Goal: Task Accomplishment & Management: Manage account settings

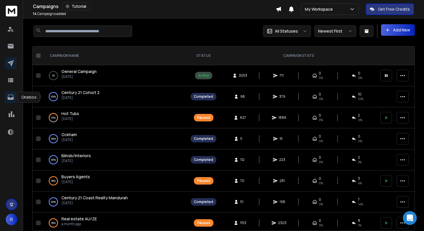
click at [14, 102] on link at bounding box center [11, 97] width 12 height 12
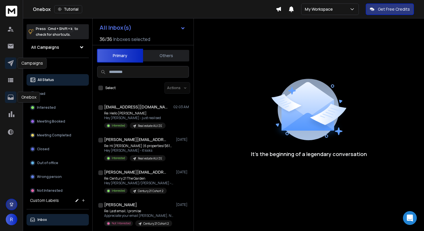
click at [10, 64] on icon at bounding box center [10, 63] width 7 height 7
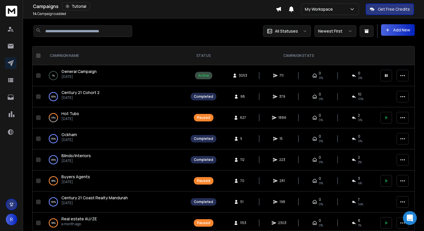
click at [98, 70] on div "1 % General Campaign 3 days ago" at bounding box center [115, 76] width 133 height 14
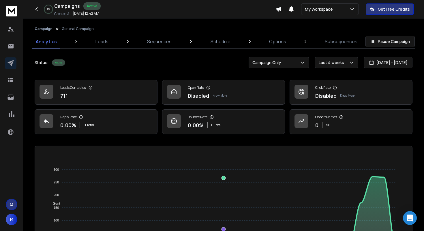
click at [9, 230] on div "R" at bounding box center [11, 115] width 23 height 231
click at [9, 223] on span "R" at bounding box center [12, 220] width 12 height 12
drag, startPoint x: 36, startPoint y: 207, endPoint x: 35, endPoint y: 210, distance: 3.2
click at [35, 210] on div "Join Our Community" at bounding box center [40, 204] width 45 height 11
click at [9, 221] on span "R" at bounding box center [12, 220] width 12 height 12
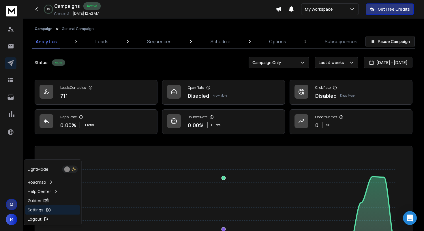
click at [38, 209] on p "Settings" at bounding box center [36, 210] width 16 height 6
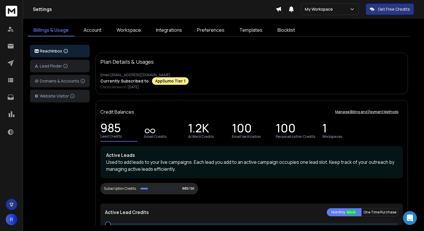
click at [113, 129] on p "985" at bounding box center [110, 129] width 20 height 8
click at [9, 13] on icon at bounding box center [12, 11] width 12 height 11
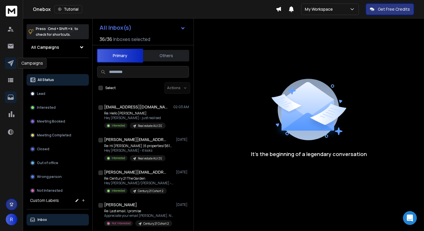
click at [10, 66] on icon at bounding box center [10, 63] width 7 height 7
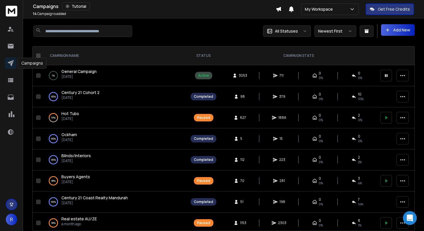
click at [12, 59] on link at bounding box center [11, 63] width 12 height 12
click at [91, 72] on span "General Campaign" at bounding box center [78, 71] width 35 height 5
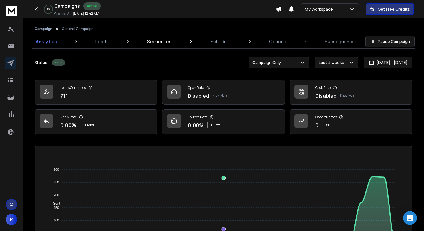
click at [154, 40] on p "Sequences" at bounding box center [159, 41] width 25 height 7
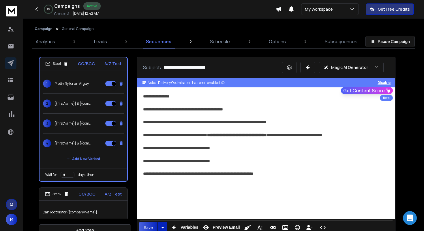
scroll to position [13, 0]
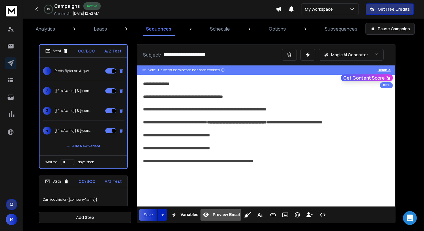
click at [216, 217] on div "Preview Email" at bounding box center [221, 215] width 40 height 10
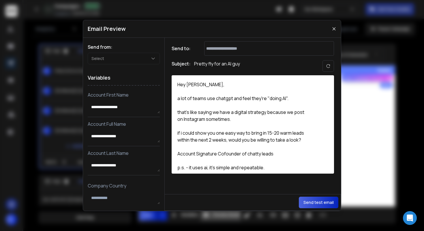
type textarea "*********"
type textarea "**********"
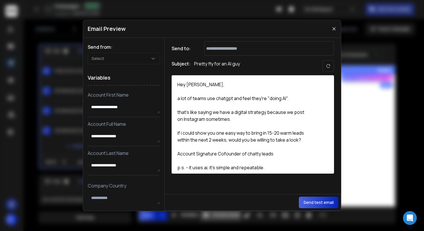
type textarea "*"
type textarea "****"
type textarea "********"
type textarea "*********"
type textarea "**********"
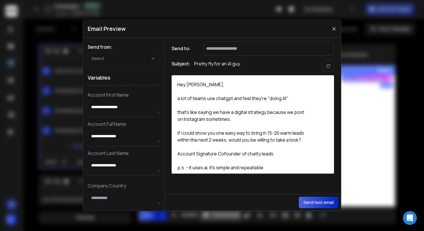
type textarea "**********"
type textarea "*******"
type textarea "**********"
type textarea "*******"
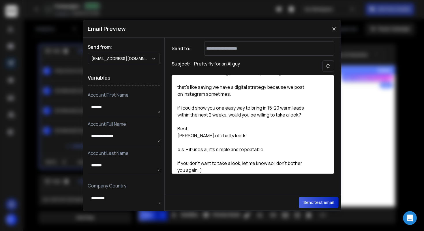
scroll to position [0, 0]
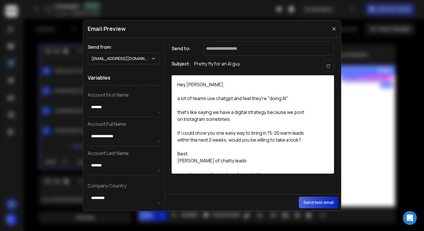
click at [252, 50] on input at bounding box center [269, 48] width 126 height 10
type input "**********"
click at [315, 204] on button "Send test email" at bounding box center [319, 203] width 40 height 12
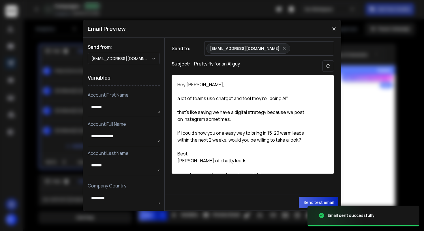
click at [334, 30] on icon at bounding box center [334, 29] width 5 height 5
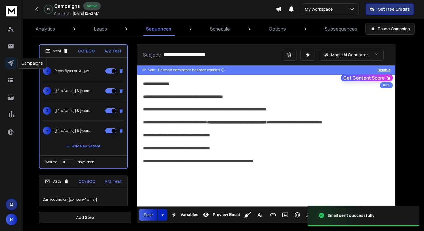
click at [0, 44] on div "R" at bounding box center [11, 115] width 23 height 231
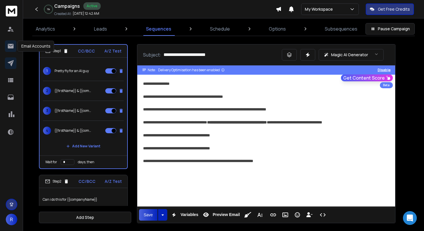
click at [11, 48] on icon at bounding box center [10, 46] width 7 height 7
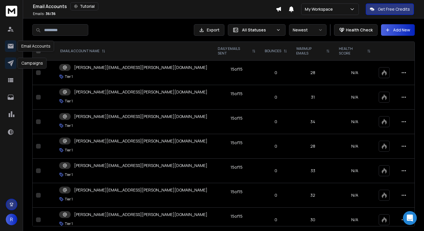
click at [12, 65] on icon at bounding box center [10, 63] width 7 height 7
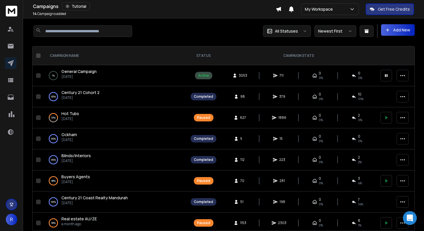
click at [88, 72] on span "General Campaign" at bounding box center [78, 71] width 35 height 5
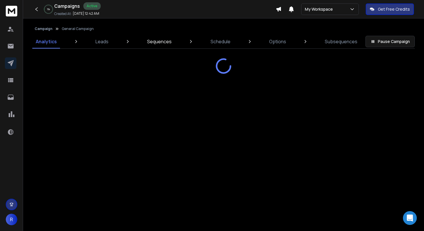
click at [149, 44] on p "Sequences" at bounding box center [159, 41] width 25 height 7
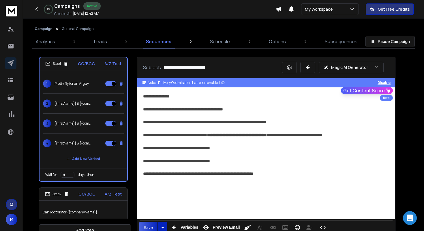
click at [67, 104] on p "{{firstName}} & {{companyName}}" at bounding box center [73, 103] width 37 height 5
type input "**********"
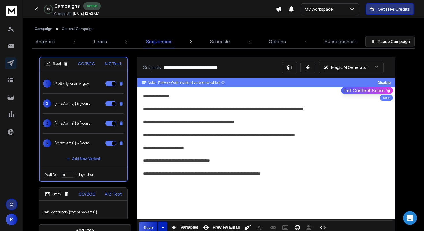
click at [68, 126] on div "3 {{firstName}} & {{companyName}}" at bounding box center [67, 123] width 48 height 8
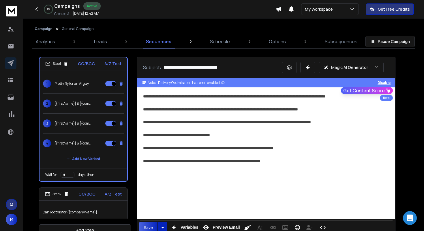
click at [76, 140] on div "4 {{firstName}} & {{companyName}}" at bounding box center [67, 143] width 48 height 8
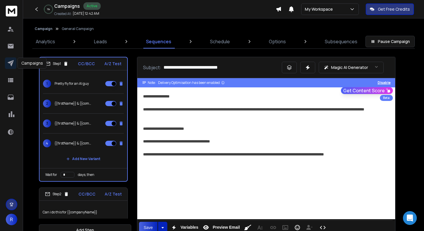
click at [8, 64] on icon at bounding box center [10, 63] width 7 height 7
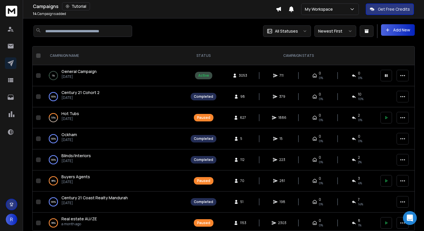
click at [385, 74] on icon at bounding box center [386, 75] width 5 height 5
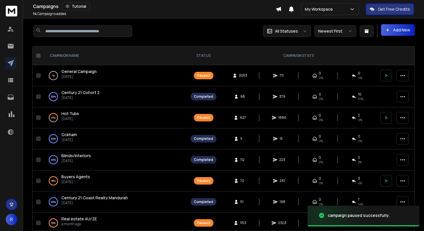
scroll to position [134, 0]
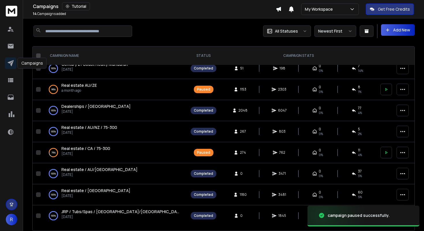
click at [14, 61] on icon at bounding box center [10, 63] width 7 height 7
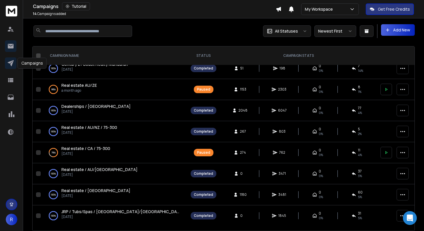
click at [12, 50] on link at bounding box center [11, 46] width 12 height 12
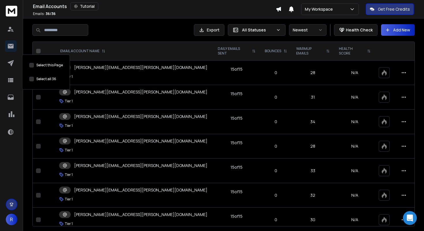
click at [40, 50] on button "Select this Page" at bounding box center [38, 51] width 5 height 5
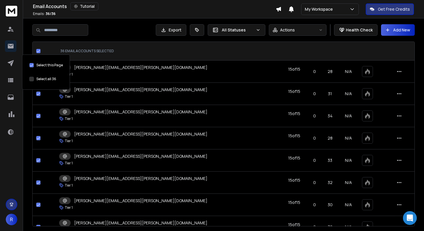
click at [34, 81] on button "Select this Page" at bounding box center [31, 79] width 5 height 5
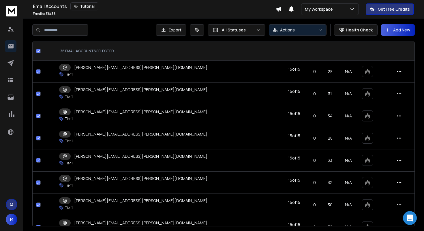
click at [305, 32] on div "Actions" at bounding box center [295, 30] width 44 height 6
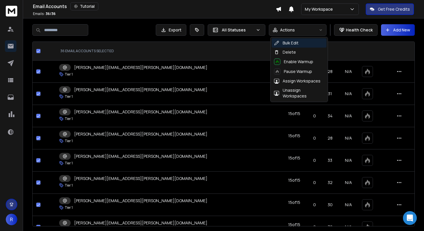
click at [298, 44] on div "Bulk Edit" at bounding box center [286, 43] width 25 height 6
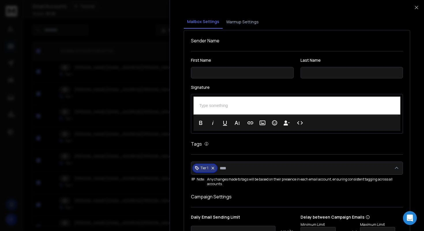
click at [254, 27] on button "Warmup Settings" at bounding box center [243, 22] width 40 height 13
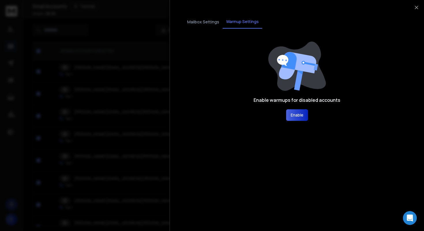
click at [293, 118] on button "Enable" at bounding box center [297, 115] width 22 height 12
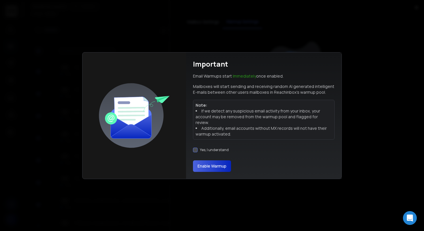
click at [209, 148] on label "Yes, I understand" at bounding box center [214, 150] width 29 height 5
click at [195, 148] on button "Yes, I understand" at bounding box center [195, 150] width 5 height 5
click at [205, 160] on button "Enable Warmup" at bounding box center [212, 166] width 38 height 12
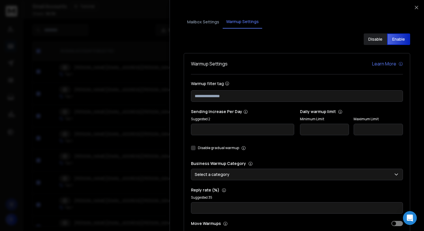
click at [387, 63] on h3 "Learn More" at bounding box center [387, 63] width 31 height 7
click at [194, 149] on button "Disable gradual warmup" at bounding box center [193, 148] width 5 height 5
click at [316, 132] on input "number" at bounding box center [324, 130] width 49 height 12
type input "**"
click at [372, 130] on input "number" at bounding box center [378, 130] width 49 height 12
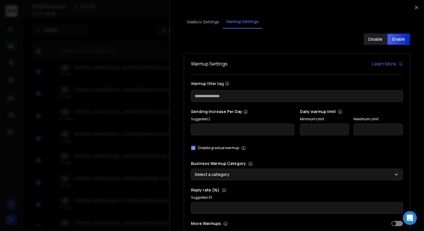
type input "**"
click at [348, 150] on div "Disable gradual warmup" at bounding box center [297, 148] width 212 height 12
click at [254, 99] on input at bounding box center [297, 96] width 212 height 12
type input "**********"
click at [273, 149] on div "Disable gradual warmup" at bounding box center [297, 148] width 212 height 12
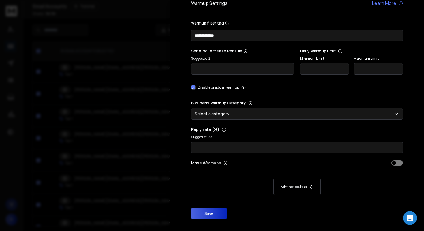
scroll to position [69, 0]
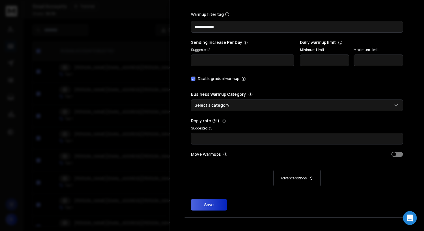
click at [268, 114] on form "**********" at bounding box center [297, 101] width 212 height 220
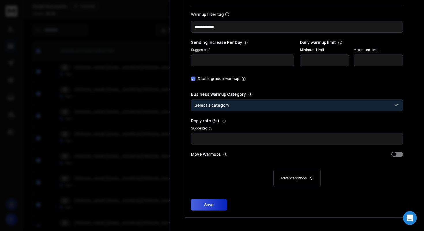
click at [268, 108] on div "Select a category" at bounding box center [297, 105] width 205 height 6
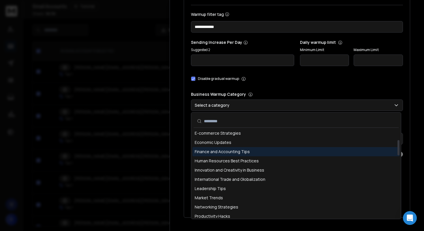
scroll to position [43, 0]
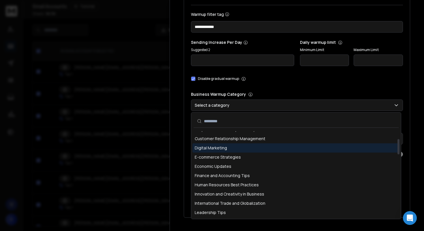
click at [236, 151] on div "Digital Marketing" at bounding box center [295, 147] width 207 height 9
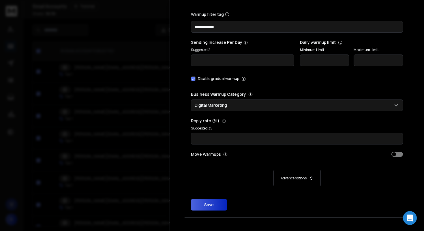
click at [261, 137] on input "number" at bounding box center [297, 139] width 212 height 12
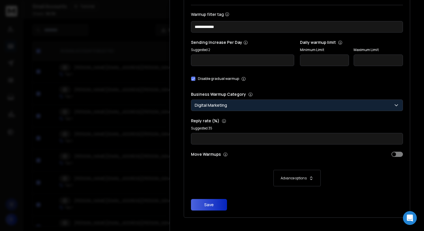
click at [283, 110] on button "Digital Marketing" at bounding box center [297, 106] width 212 height 12
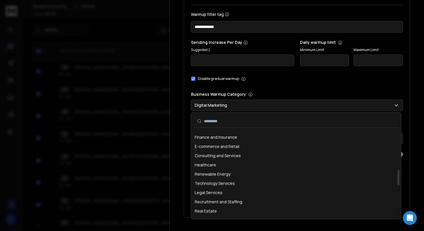
scroll to position [213, 0]
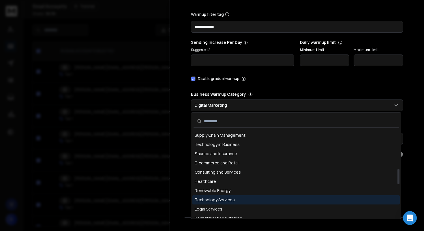
click at [243, 198] on div "Technology Services" at bounding box center [295, 199] width 207 height 9
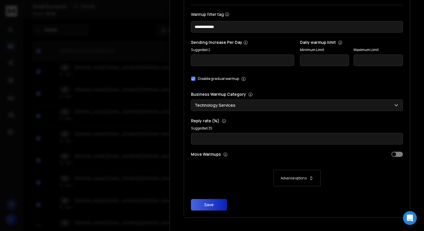
click at [283, 118] on p "Reply rate (%)" at bounding box center [297, 121] width 212 height 6
click at [250, 139] on input "number" at bounding box center [297, 139] width 212 height 12
type input "**"
click at [268, 122] on p "Reply rate (%)" at bounding box center [297, 121] width 212 height 6
click at [397, 154] on button "button" at bounding box center [398, 154] width 12 height 5
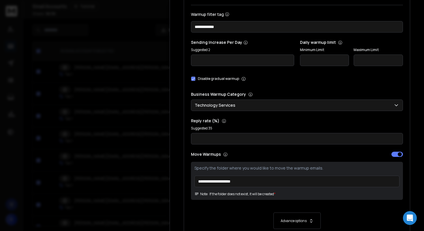
scroll to position [115, 0]
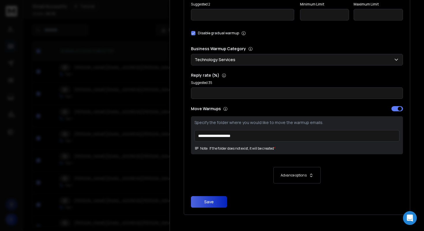
click at [300, 175] on p "Advance options" at bounding box center [294, 175] width 26 height 5
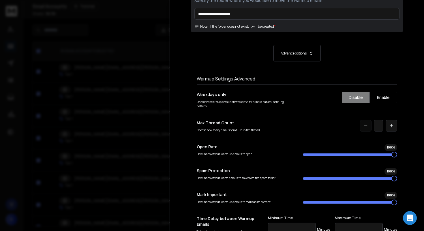
scroll to position [253, 0]
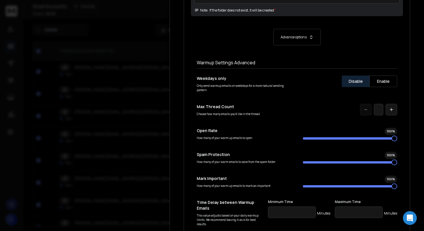
click at [361, 84] on button "Disable" at bounding box center [356, 82] width 28 height 12
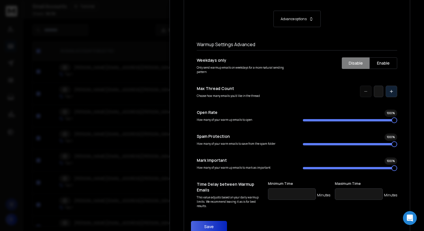
click at [394, 92] on button "button" at bounding box center [392, 92] width 12 height 12
type input "*"
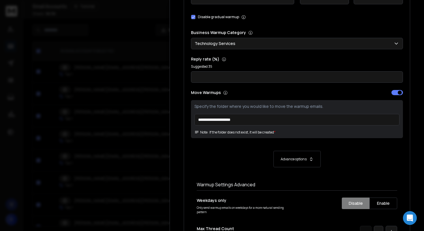
scroll to position [0, 0]
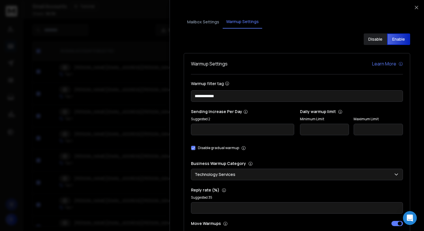
click at [317, 129] on input "**" at bounding box center [324, 130] width 49 height 12
type input "**"
click at [366, 129] on input "**" at bounding box center [378, 130] width 49 height 12
type input "**"
click at [314, 131] on input "**" at bounding box center [324, 130] width 49 height 12
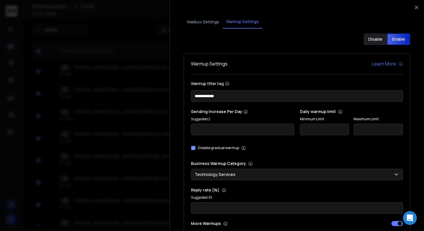
type input "**"
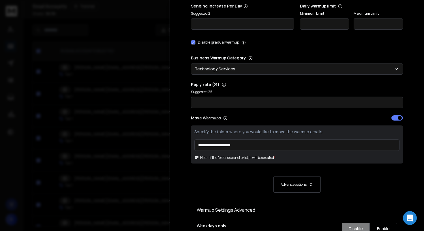
scroll to position [296, 0]
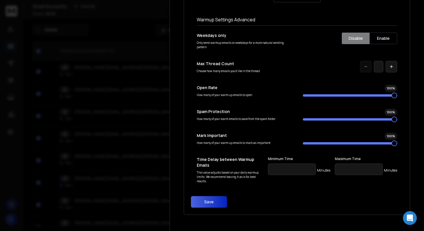
click at [225, 204] on button "Save" at bounding box center [209, 202] width 36 height 12
type input "*"
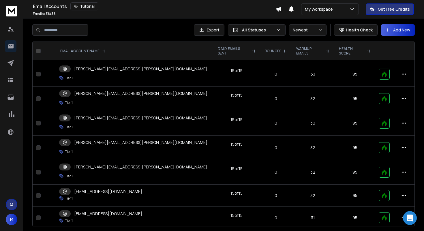
scroll to position [0, 0]
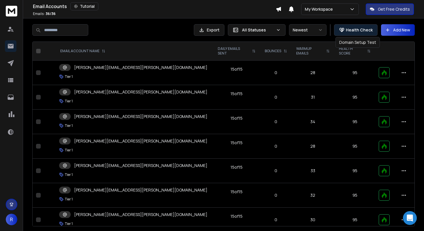
click at [359, 32] on p "Health Check" at bounding box center [359, 30] width 27 height 6
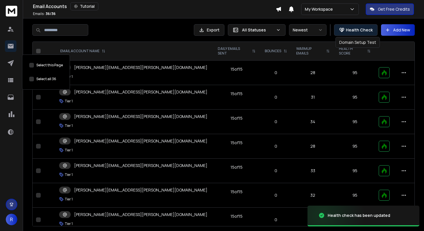
click at [40, 52] on button "Select this Page" at bounding box center [38, 51] width 5 height 5
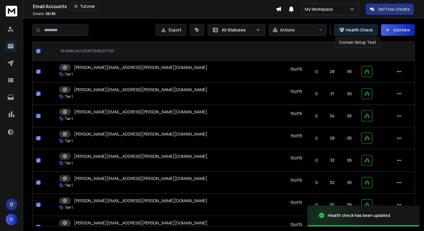
click at [365, 31] on p "Health Check" at bounding box center [359, 30] width 27 height 6
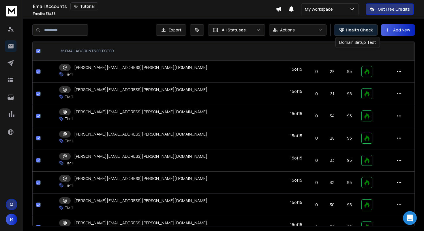
click at [358, 61] on td at bounding box center [371, 72] width 26 height 22
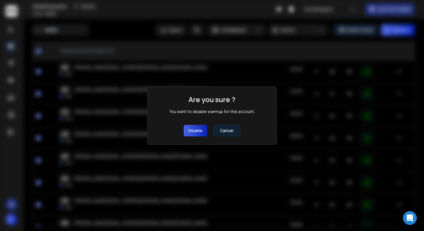
click at [224, 134] on button "Cancel" at bounding box center [227, 131] width 28 height 12
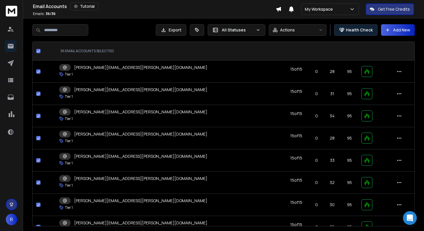
click at [324, 70] on td "28" at bounding box center [332, 72] width 17 height 22
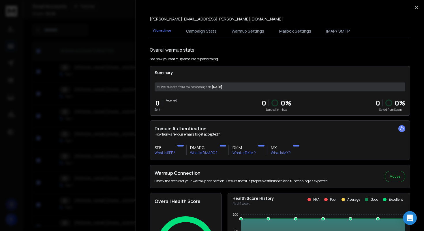
click at [123, 147] on div at bounding box center [212, 115] width 424 height 231
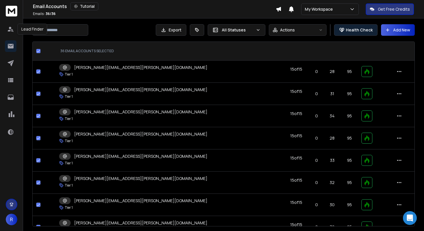
click at [11, 14] on icon at bounding box center [12, 11] width 12 height 11
click at [13, 91] on link at bounding box center [11, 97] width 12 height 12
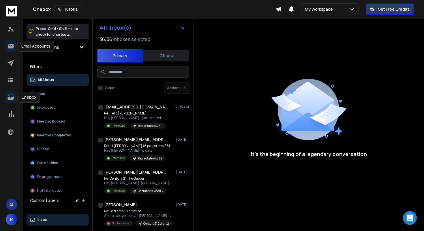
click at [10, 48] on icon at bounding box center [11, 46] width 6 height 5
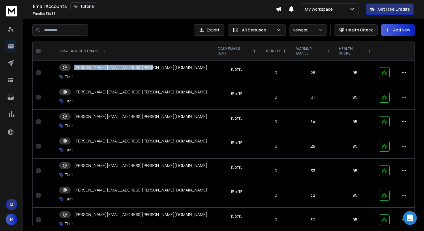
drag, startPoint x: 153, startPoint y: 67, endPoint x: 74, endPoint y: 70, distance: 78.8
click at [74, 70] on div "[PERSON_NAME][EMAIL_ADDRESS][PERSON_NAME][DOMAIN_NAME]" at bounding box center [134, 68] width 151 height 9
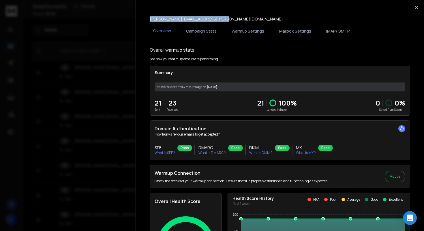
drag, startPoint x: 219, startPoint y: 18, endPoint x: 146, endPoint y: 20, distance: 73.0
click at [146, 20] on div "[PERSON_NAME][EMAIL_ADDRESS][PERSON_NAME][DOMAIN_NAME] Overview Campaign Stats …" at bounding box center [280, 229] width 274 height 444
copy p "[PERSON_NAME][EMAIL_ADDRESS][PERSON_NAME][DOMAIN_NAME]"
click at [332, 31] on button "IMAP/ SMTP" at bounding box center [338, 31] width 31 height 13
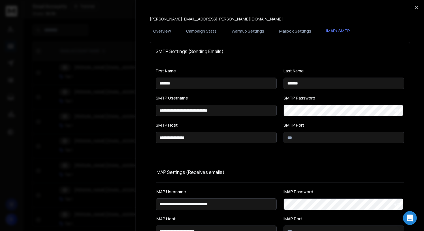
click at [395, 110] on icon at bounding box center [396, 110] width 5 height 5
click at [396, 111] on icon at bounding box center [397, 111] width 2 height 2
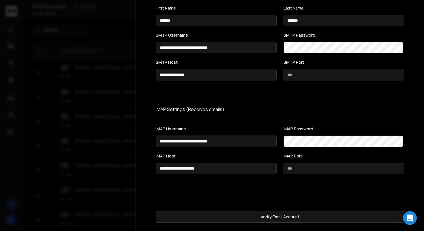
scroll to position [71, 0]
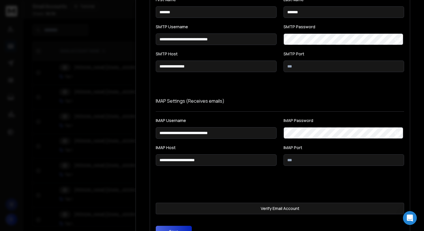
click at [397, 132] on icon at bounding box center [396, 133] width 5 height 3
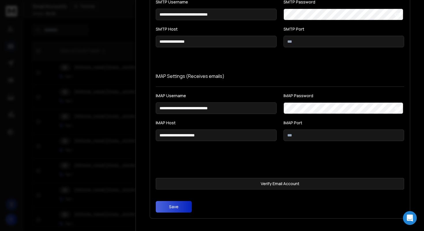
click at [215, 132] on input "**********" at bounding box center [216, 136] width 121 height 12
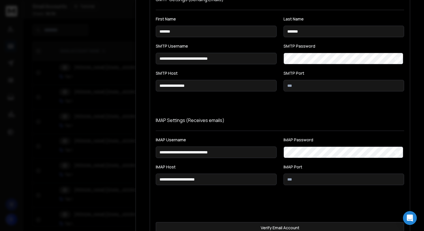
scroll to position [46, 0]
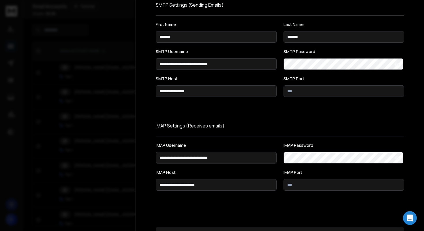
click at [394, 66] on icon at bounding box center [396, 64] width 5 height 5
click at [205, 93] on input "SMTP Host" at bounding box center [216, 91] width 121 height 12
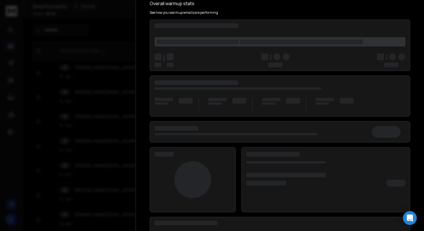
click at [107, 84] on div at bounding box center [212, 115] width 424 height 231
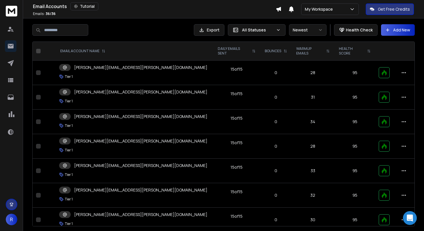
click at [401, 71] on icon at bounding box center [403, 72] width 5 height 5
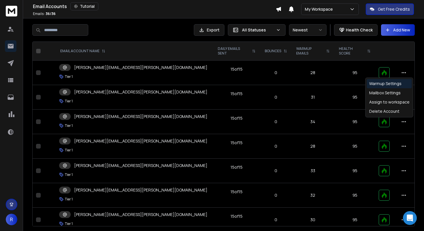
click at [392, 84] on div "Warmup Settings" at bounding box center [389, 83] width 45 height 9
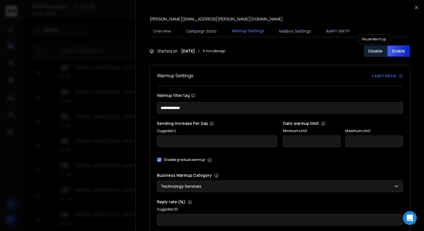
click at [371, 50] on button "Disable" at bounding box center [375, 51] width 23 height 12
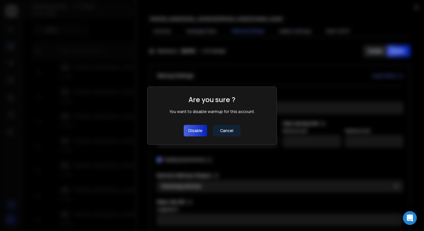
click at [189, 137] on div "Are you sure ? You want to disable warmup for this account. Disable Cancel" at bounding box center [212, 116] width 130 height 58
click at [199, 128] on button "Disable" at bounding box center [195, 131] width 23 height 12
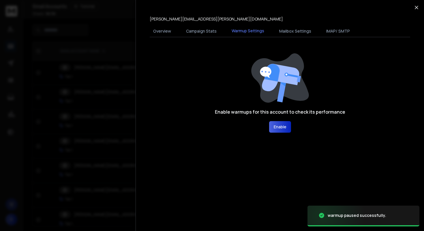
click at [415, 6] on icon "button" at bounding box center [417, 8] width 6 height 6
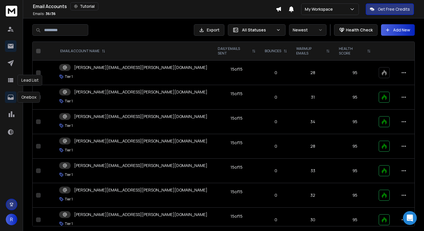
click at [10, 92] on link at bounding box center [11, 97] width 12 height 12
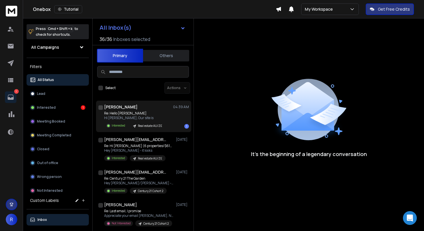
click at [153, 110] on div "[PERSON_NAME] 04:39 AM Re: Hello [PERSON_NAME] Hi [PERSON_NAME], Our site is In…" at bounding box center [146, 116] width 85 height 25
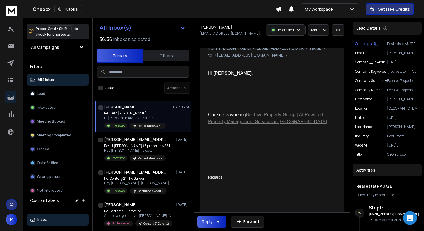
scroll to position [41, 0]
